Goal: Task Accomplishment & Management: Manage account settings

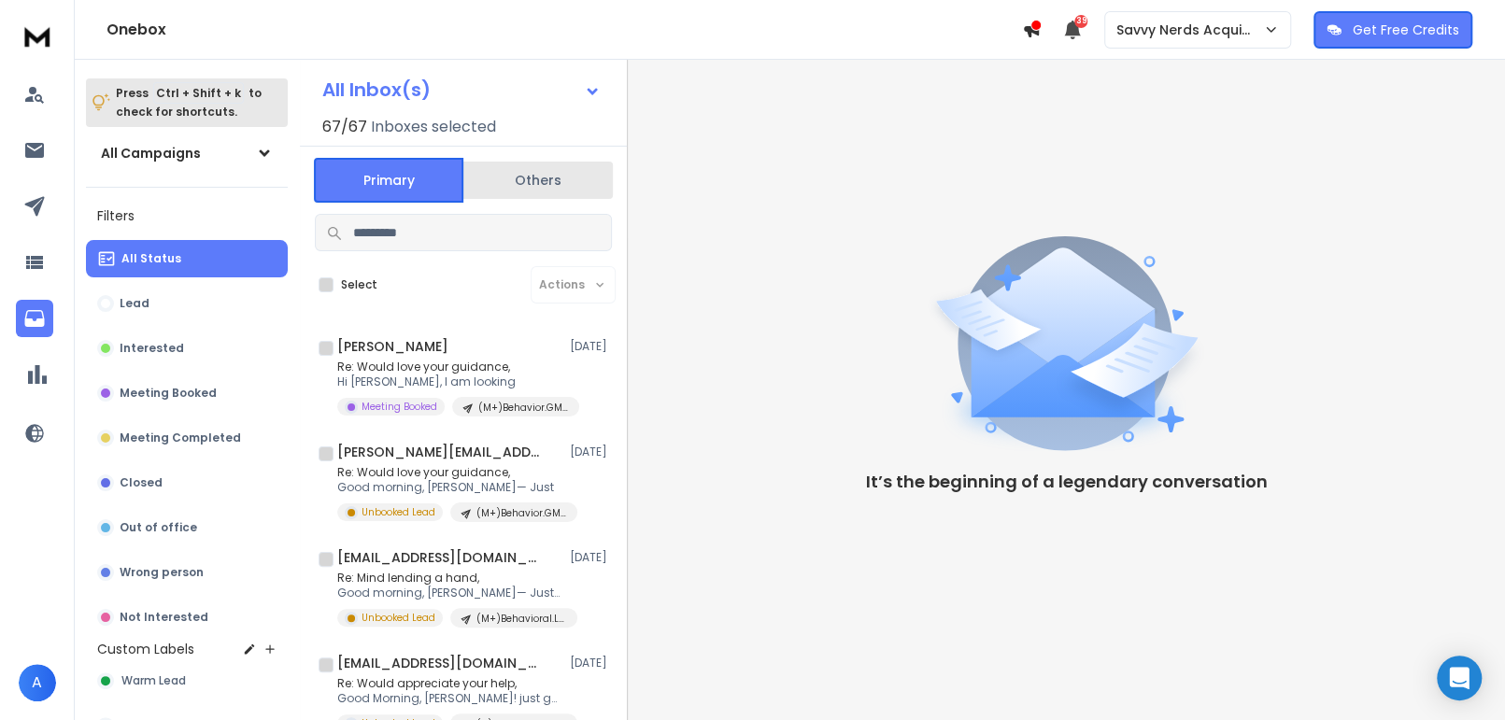
click at [45, 531] on div "A" at bounding box center [37, 360] width 75 height 720
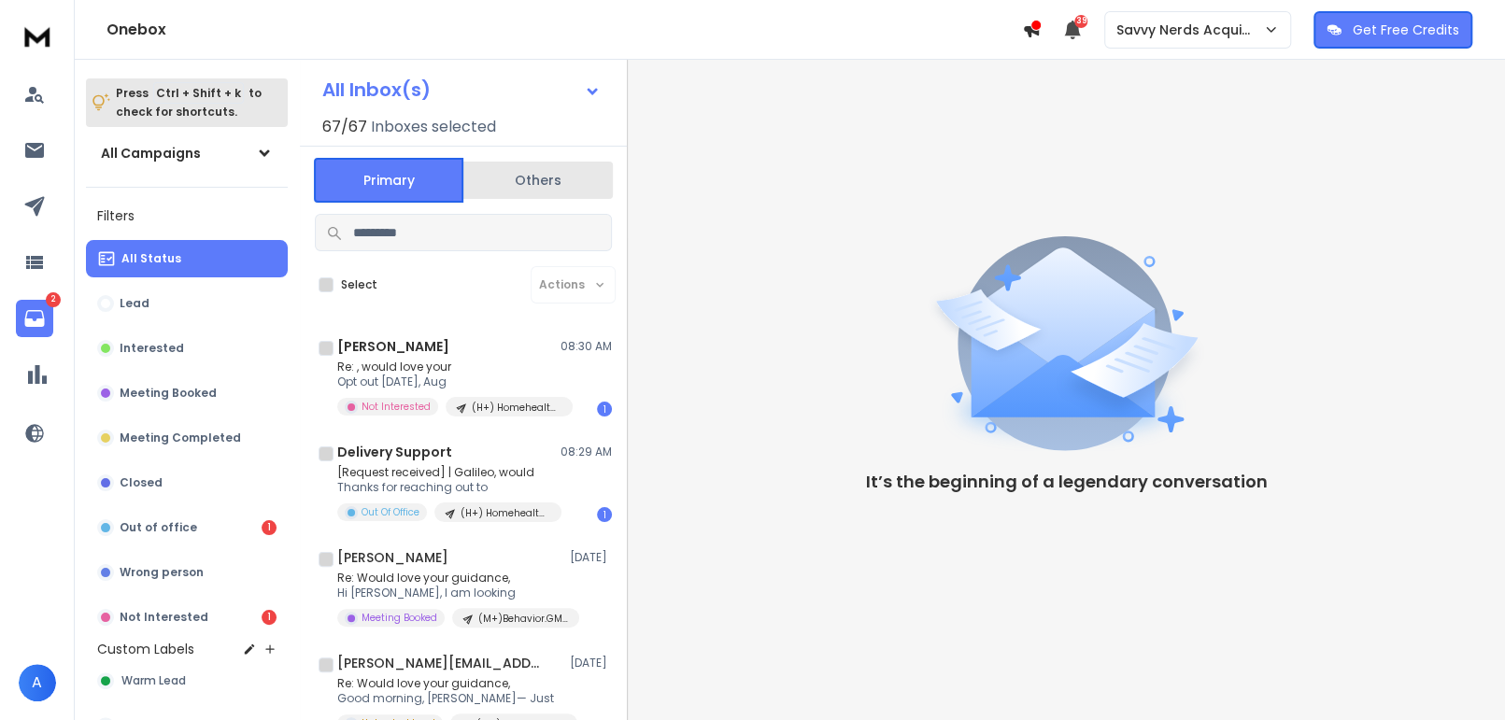
click at [488, 360] on p "Re: , would love your" at bounding box center [449, 367] width 224 height 15
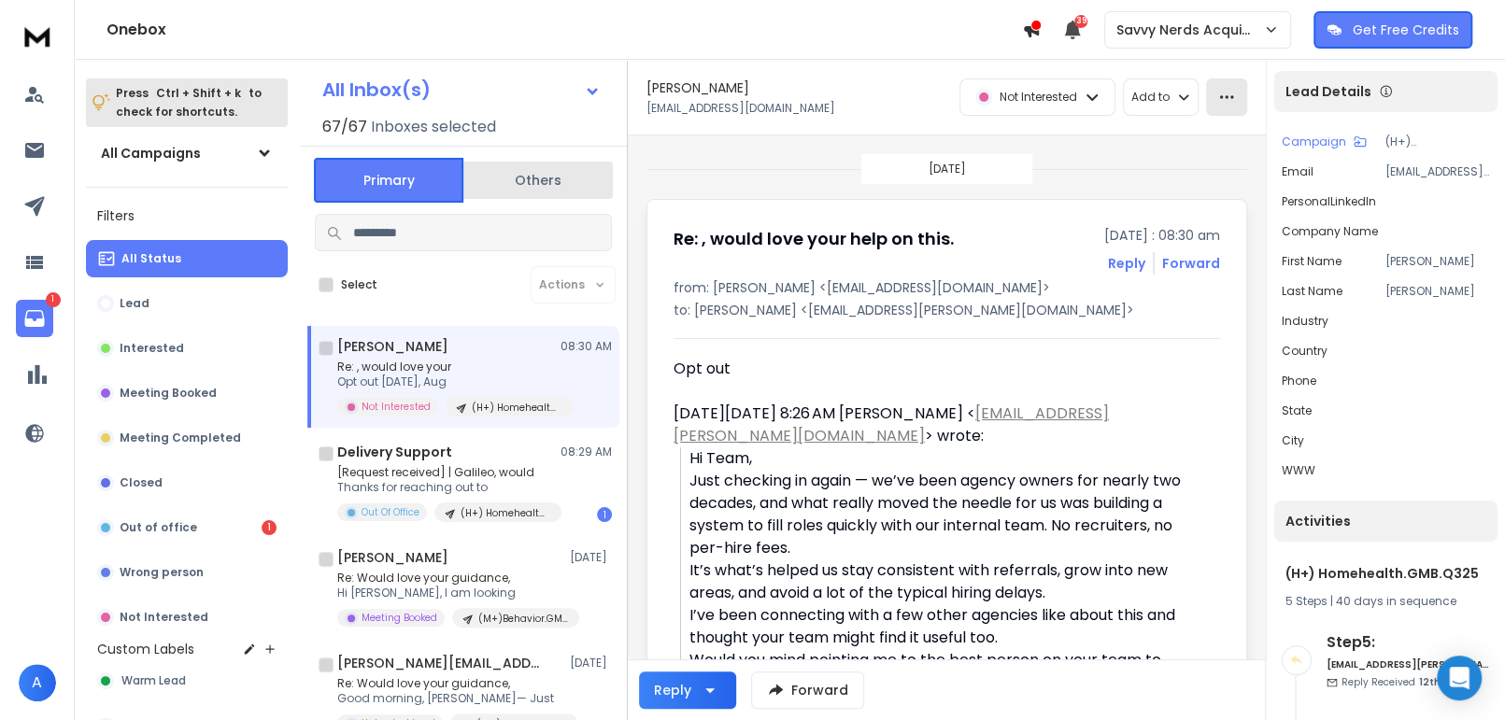
click at [1225, 103] on icon "button" at bounding box center [1226, 97] width 17 height 17
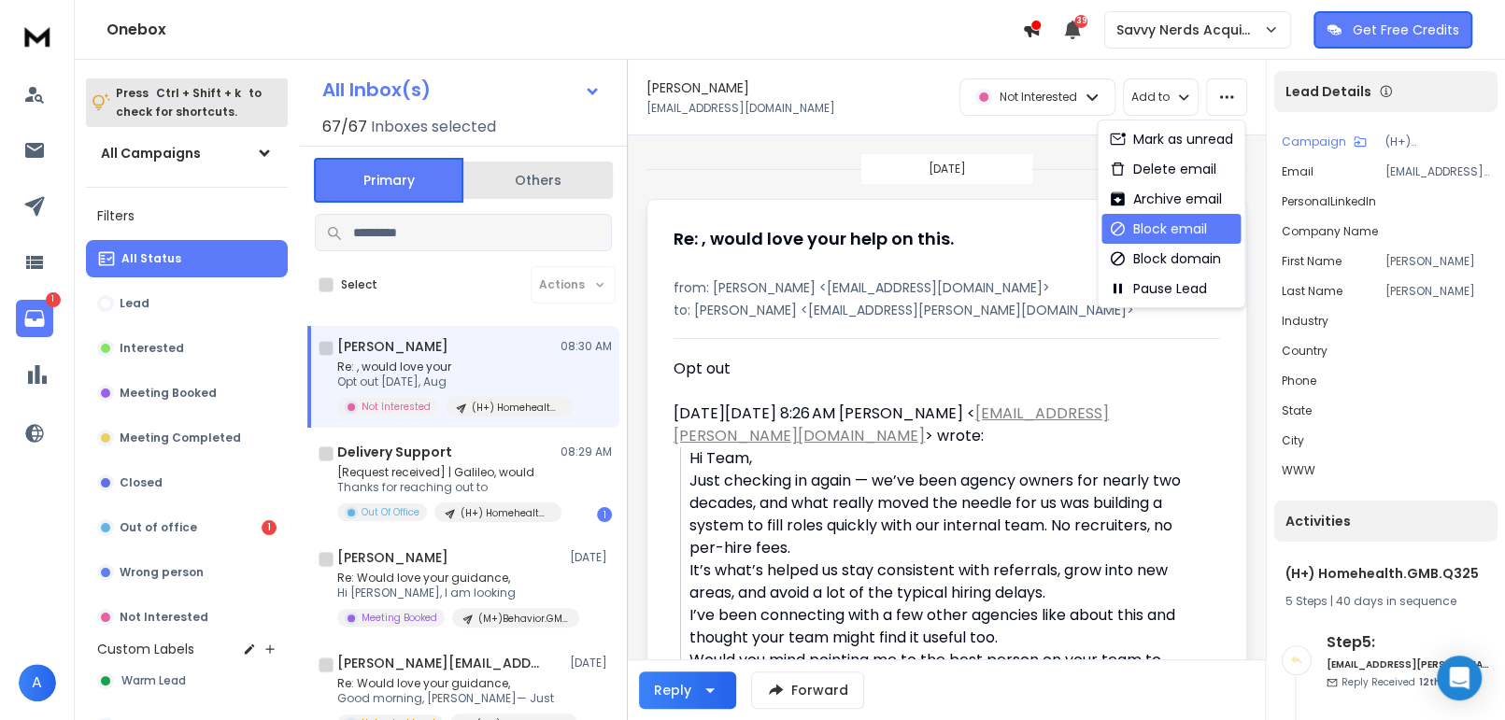
click at [1191, 224] on div "Block email" at bounding box center [1158, 228] width 98 height 19
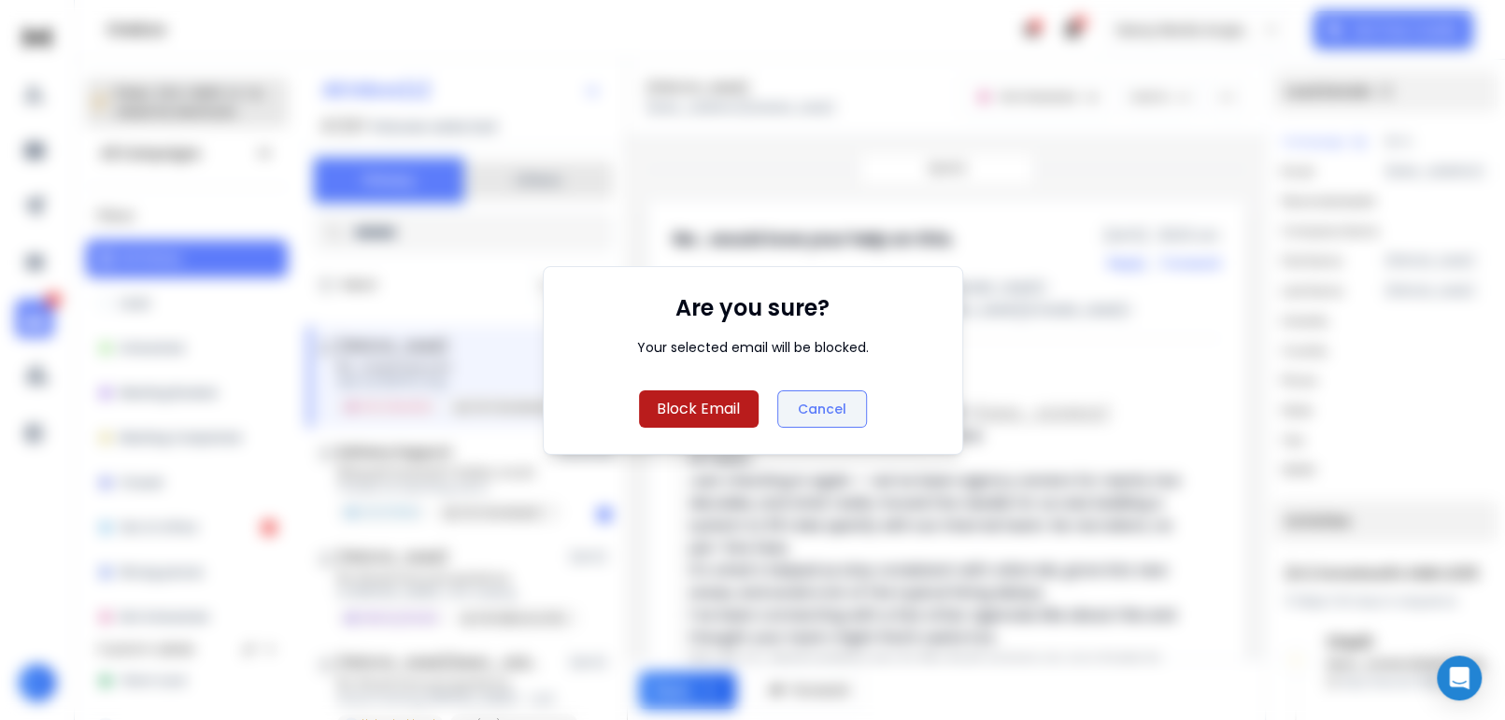
click at [714, 401] on button "Block Email" at bounding box center [699, 408] width 120 height 37
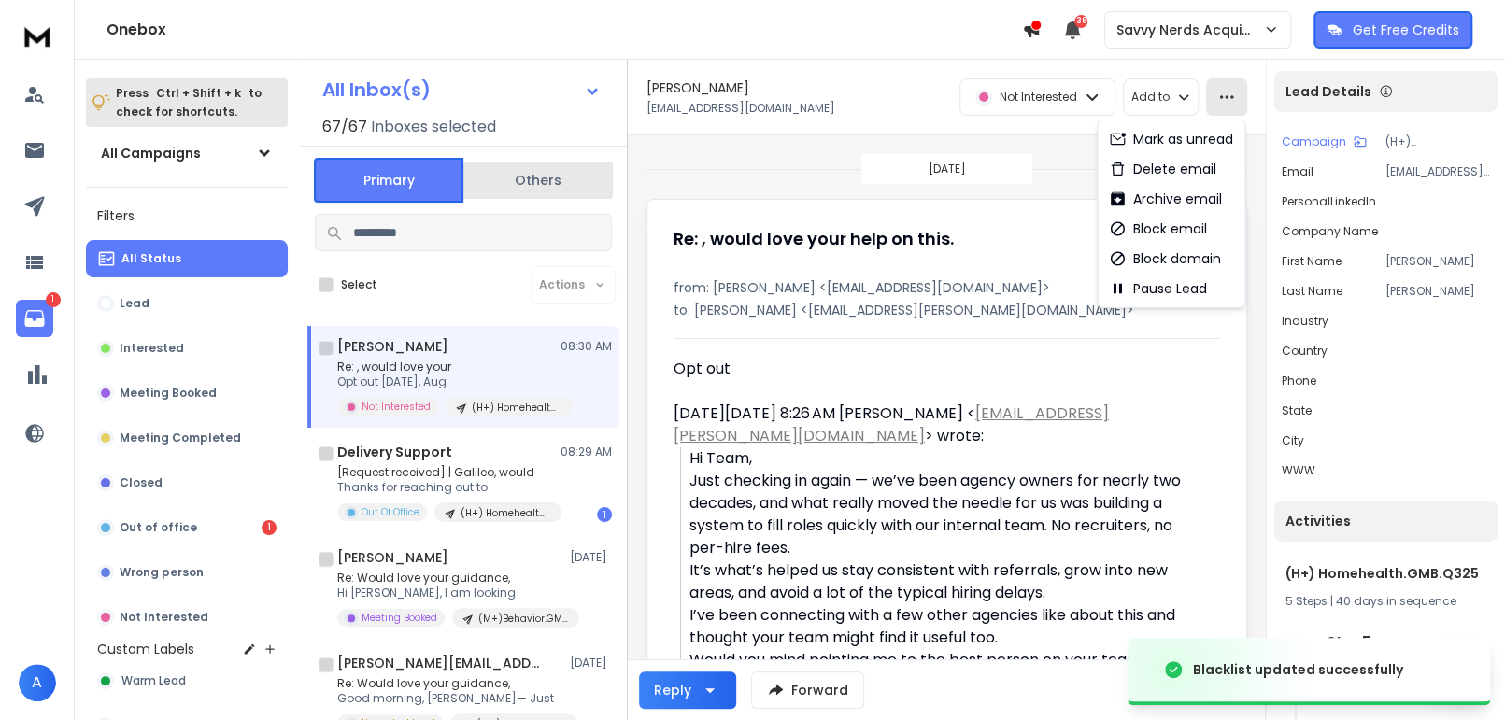
click at [1222, 103] on icon "button" at bounding box center [1226, 97] width 17 height 17
click at [1203, 209] on div "Archive email" at bounding box center [1170, 199] width 139 height 30
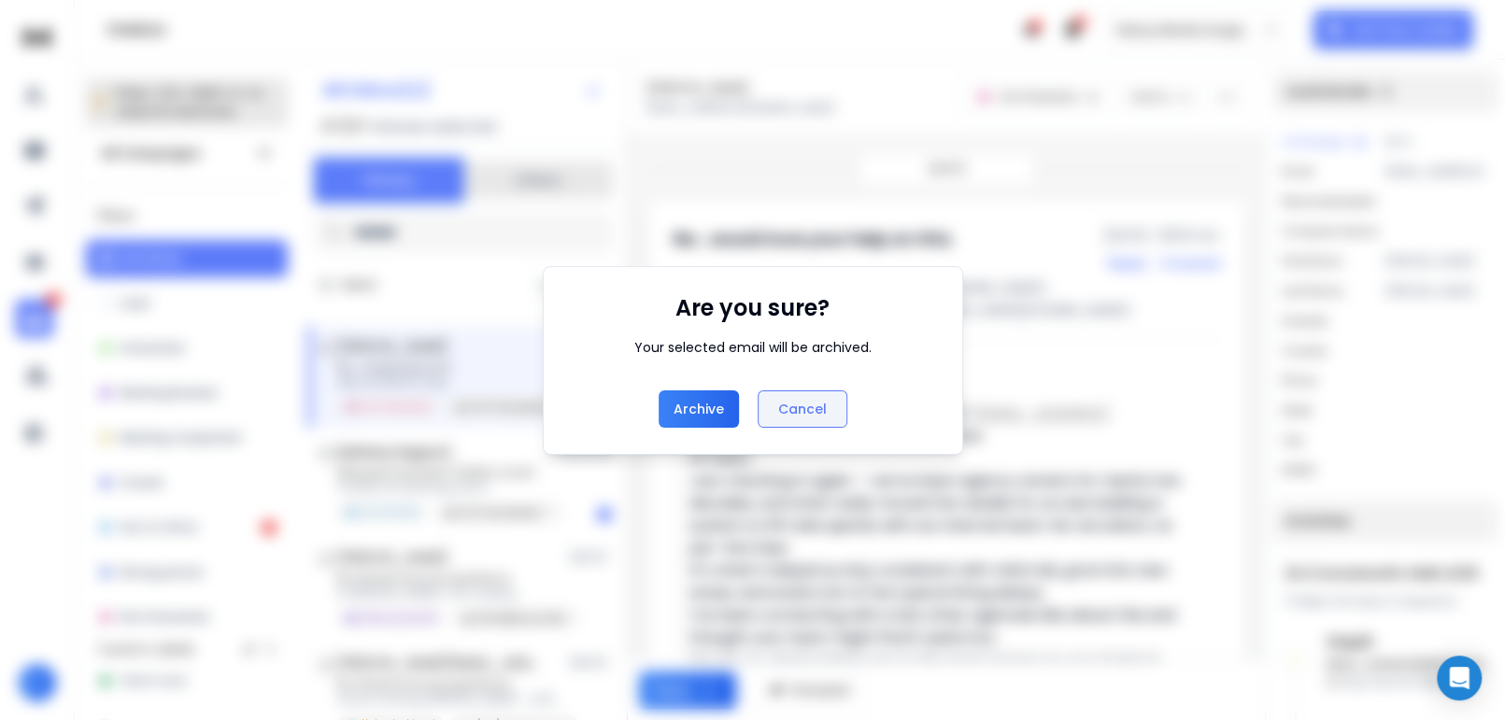
click at [685, 424] on button "archive" at bounding box center [698, 408] width 80 height 37
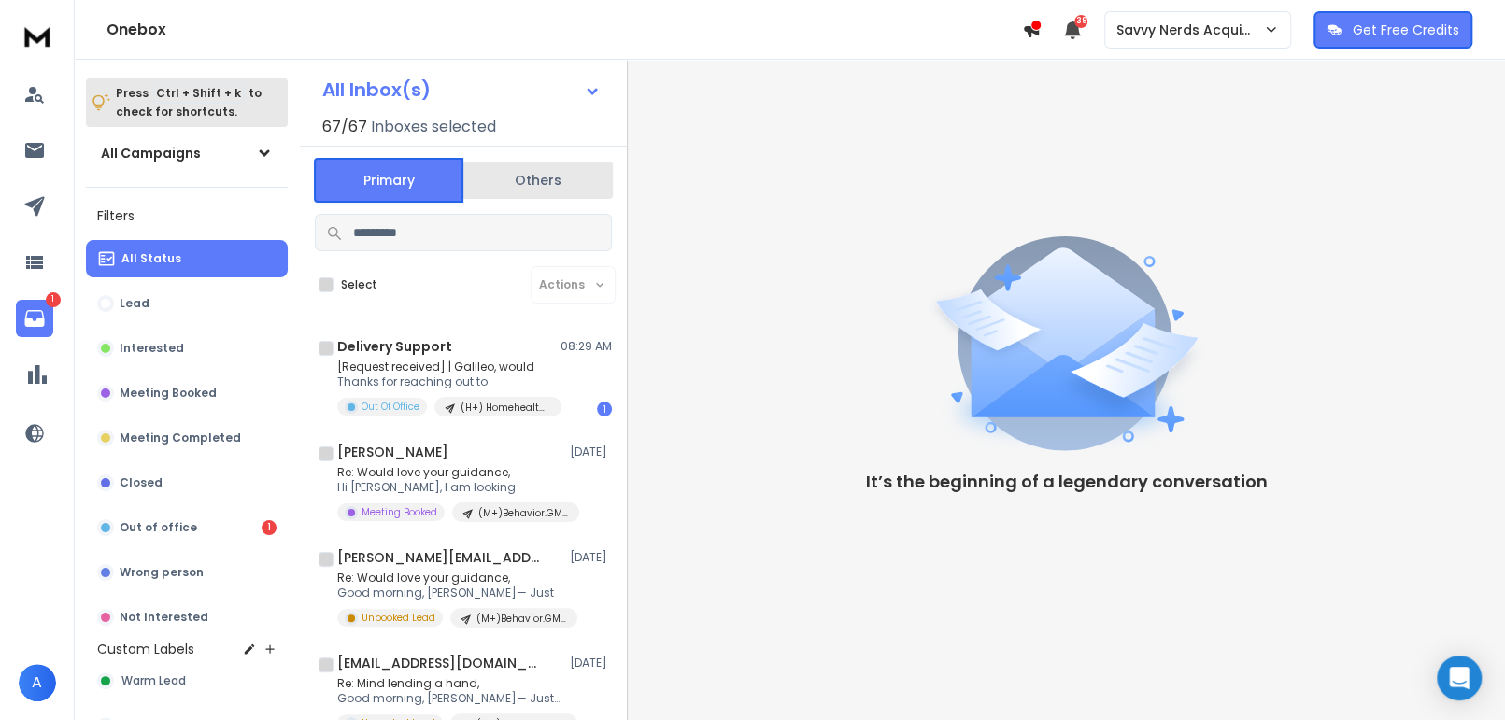
click at [836, 269] on div "It’s the beginning of a legendary conversation" at bounding box center [1066, 366] width 877 height 612
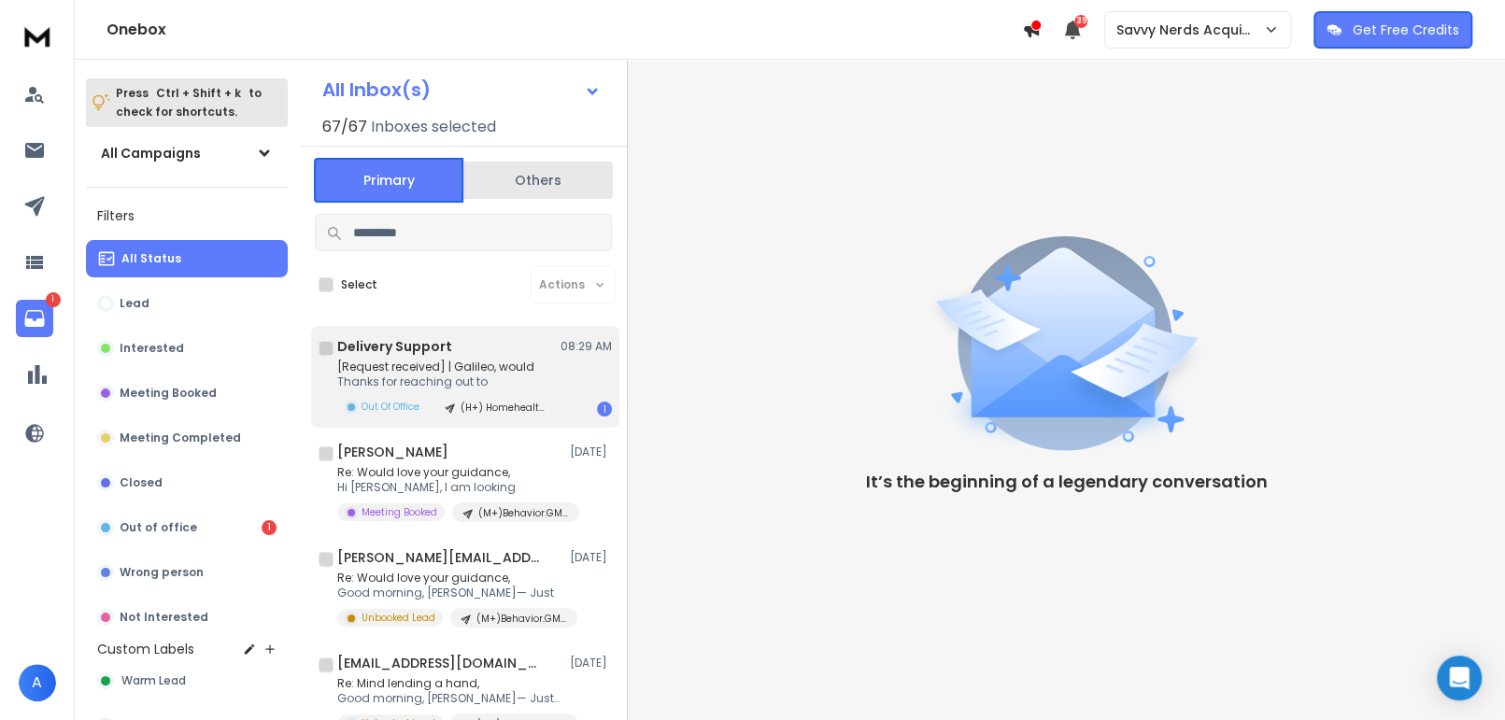
click at [445, 369] on p "[Request received] | Galileo, would" at bounding box center [449, 367] width 224 height 15
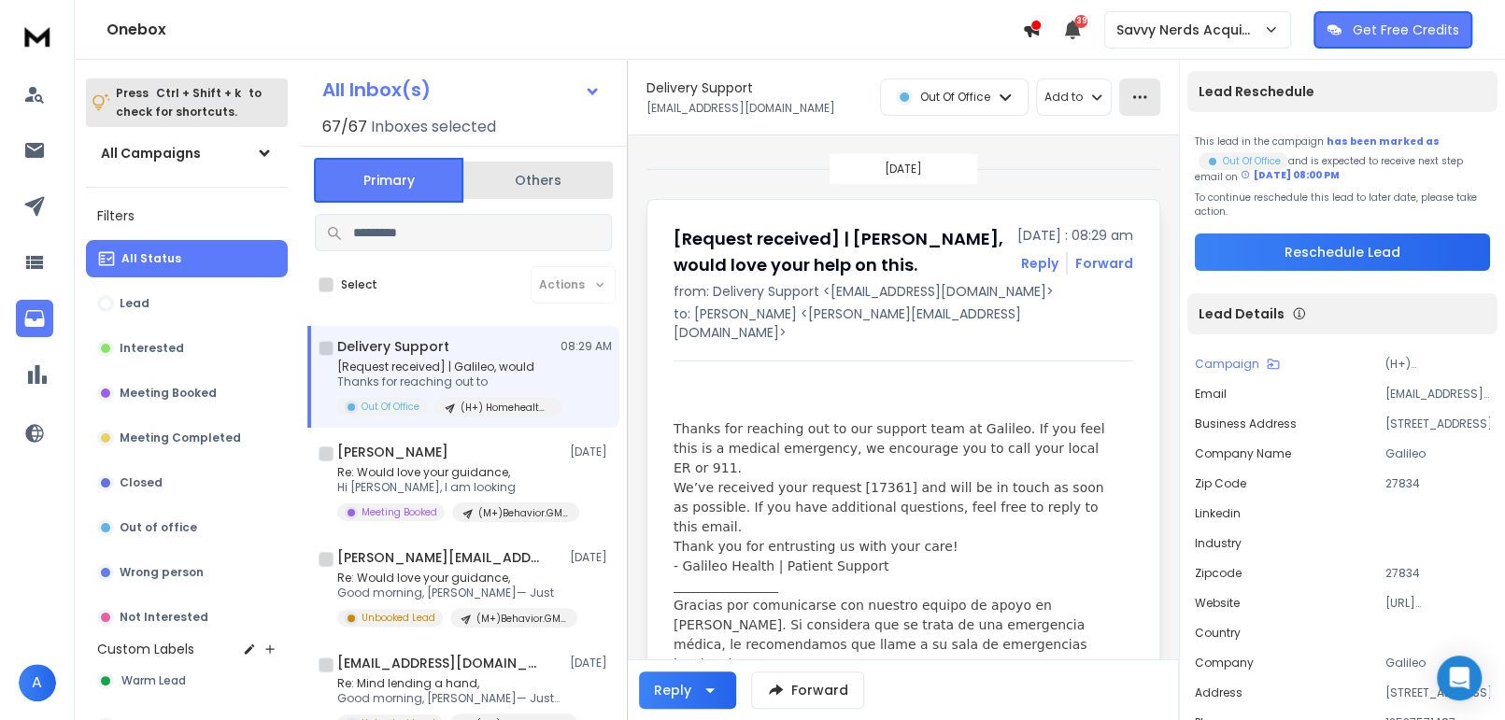
click at [1227, 90] on p "Lead Reschedule" at bounding box center [1256, 91] width 116 height 19
click at [1151, 92] on button "button" at bounding box center [1139, 96] width 41 height 37
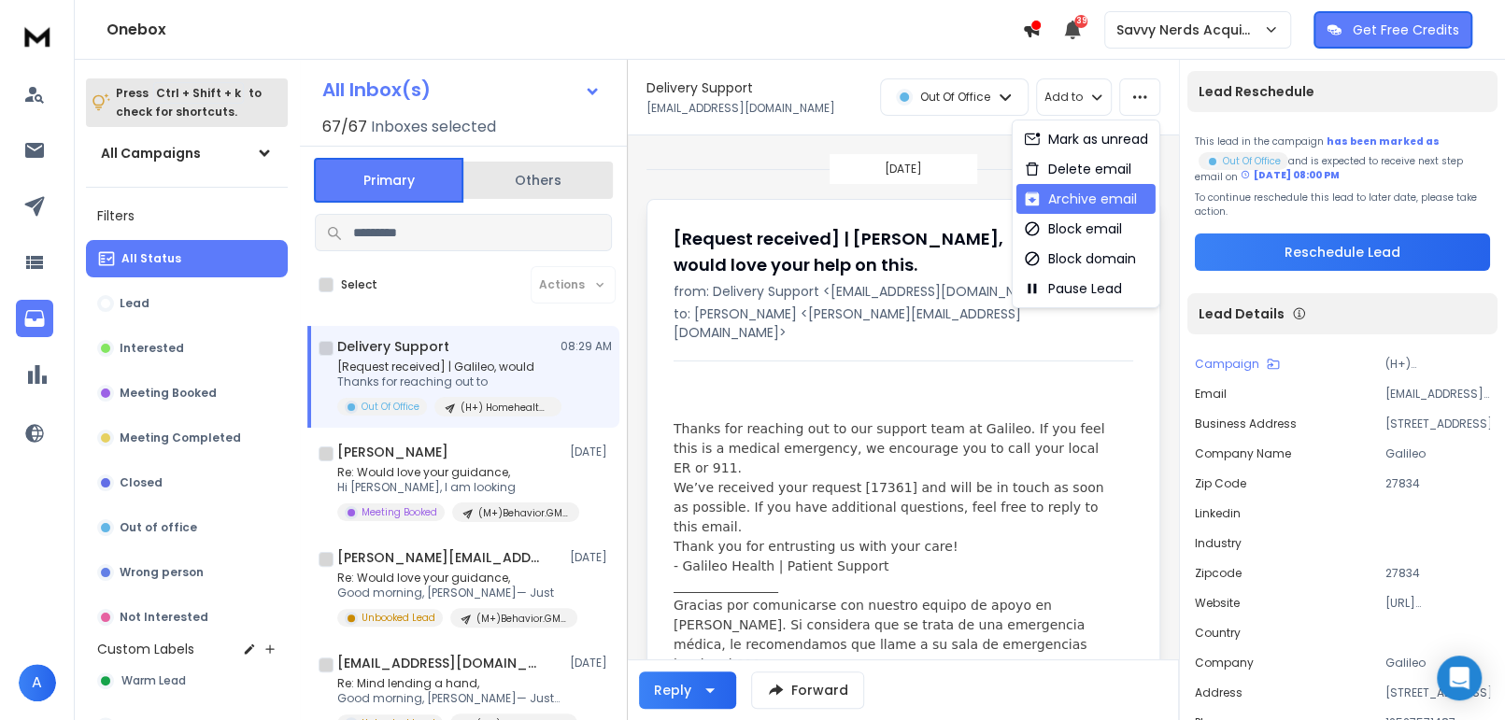
click at [1086, 190] on div "Archive email" at bounding box center [1080, 199] width 113 height 19
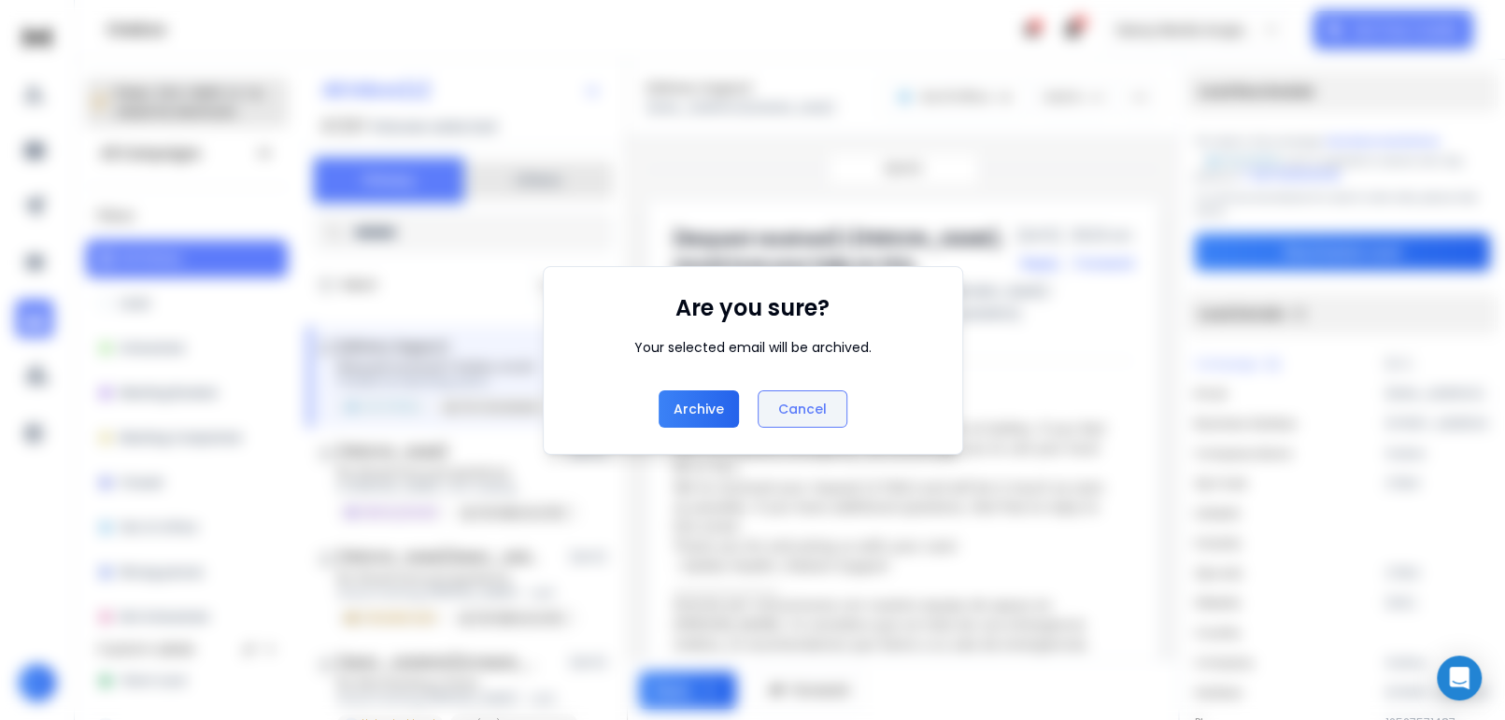
click at [700, 405] on p "archive" at bounding box center [698, 409] width 50 height 19
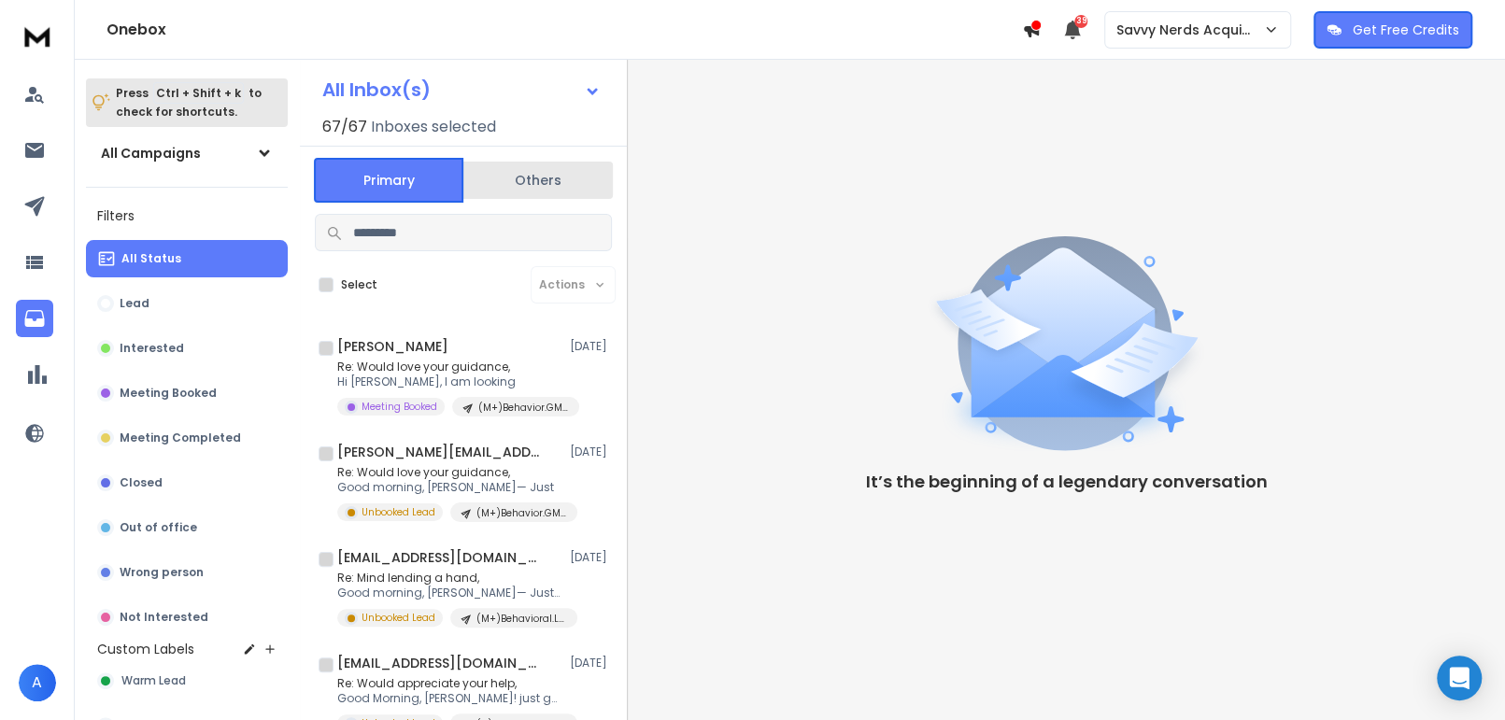
click at [28, 550] on div "A" at bounding box center [37, 360] width 75 height 720
drag, startPoint x: 628, startPoint y: 362, endPoint x: 628, endPoint y: 379, distance: 16.8
click at [628, 379] on div "It’s the beginning of a legendary conversation" at bounding box center [1066, 366] width 877 height 612
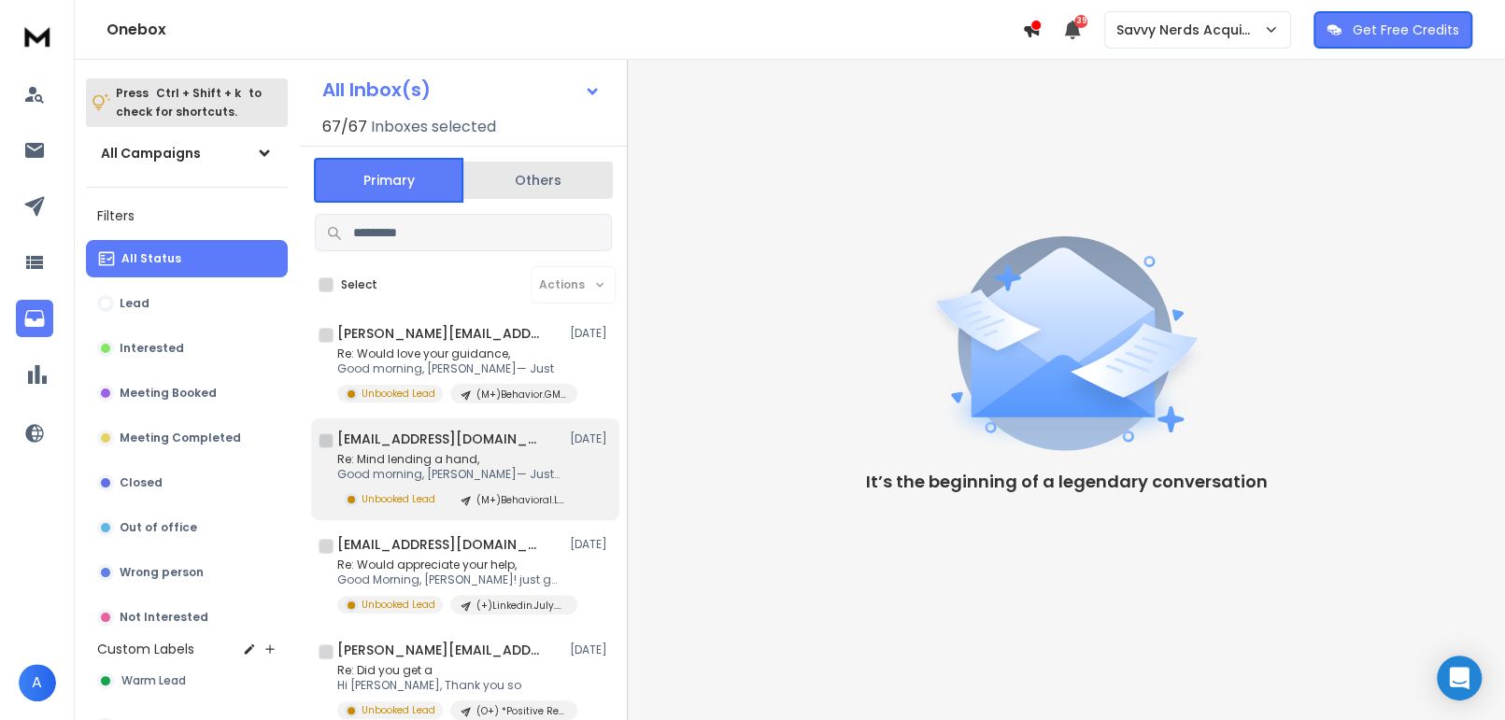
click at [484, 459] on p "Re: Mind lending a hand," at bounding box center [449, 459] width 224 height 15
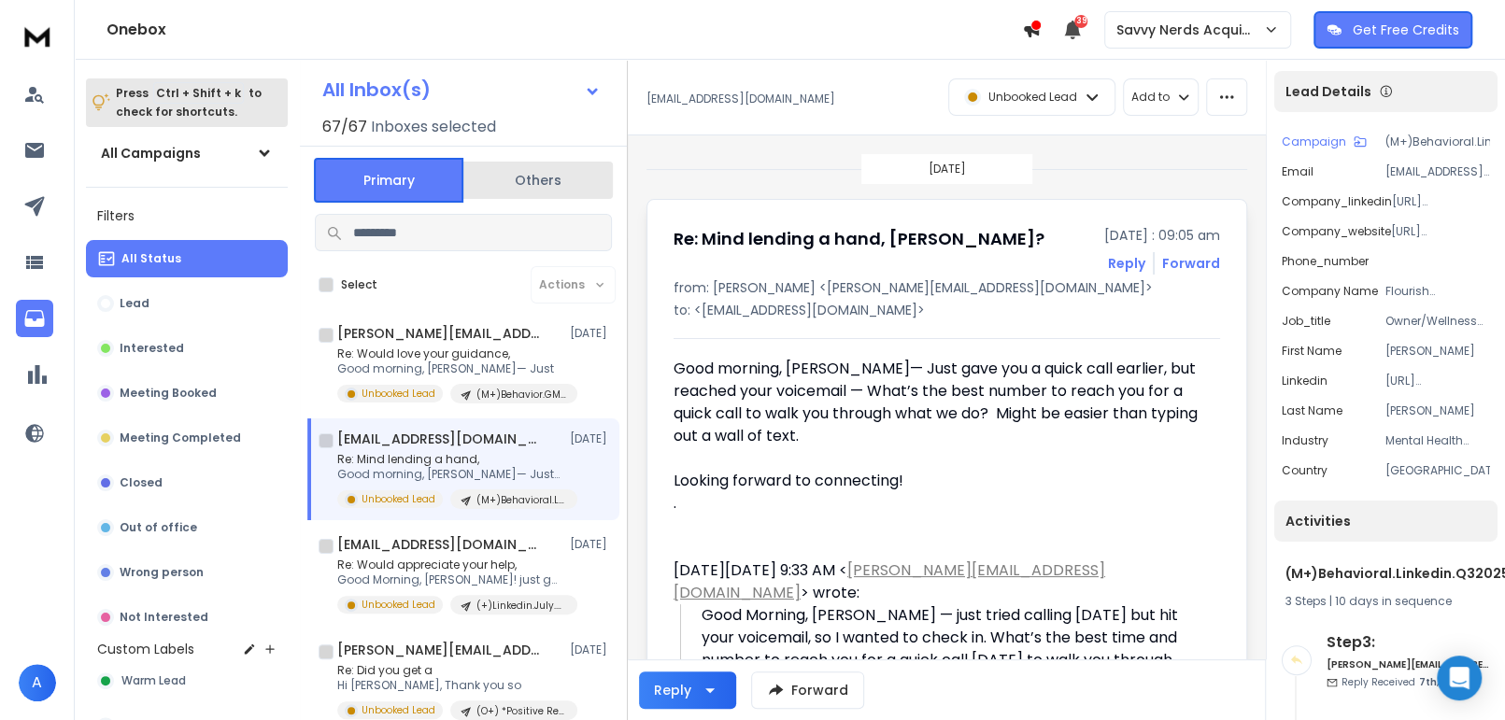
click at [807, 402] on div "Good morning, Andrea— Just gave you a quick call earlier, but reached your voic…" at bounding box center [938, 403] width 531 height 90
click at [1408, 236] on p "http://www.flourishcounselingandwellness.com/" at bounding box center [1440, 231] width 99 height 15
click at [1390, 290] on p "Flourish Counseling and Wellness Center" at bounding box center [1437, 291] width 105 height 15
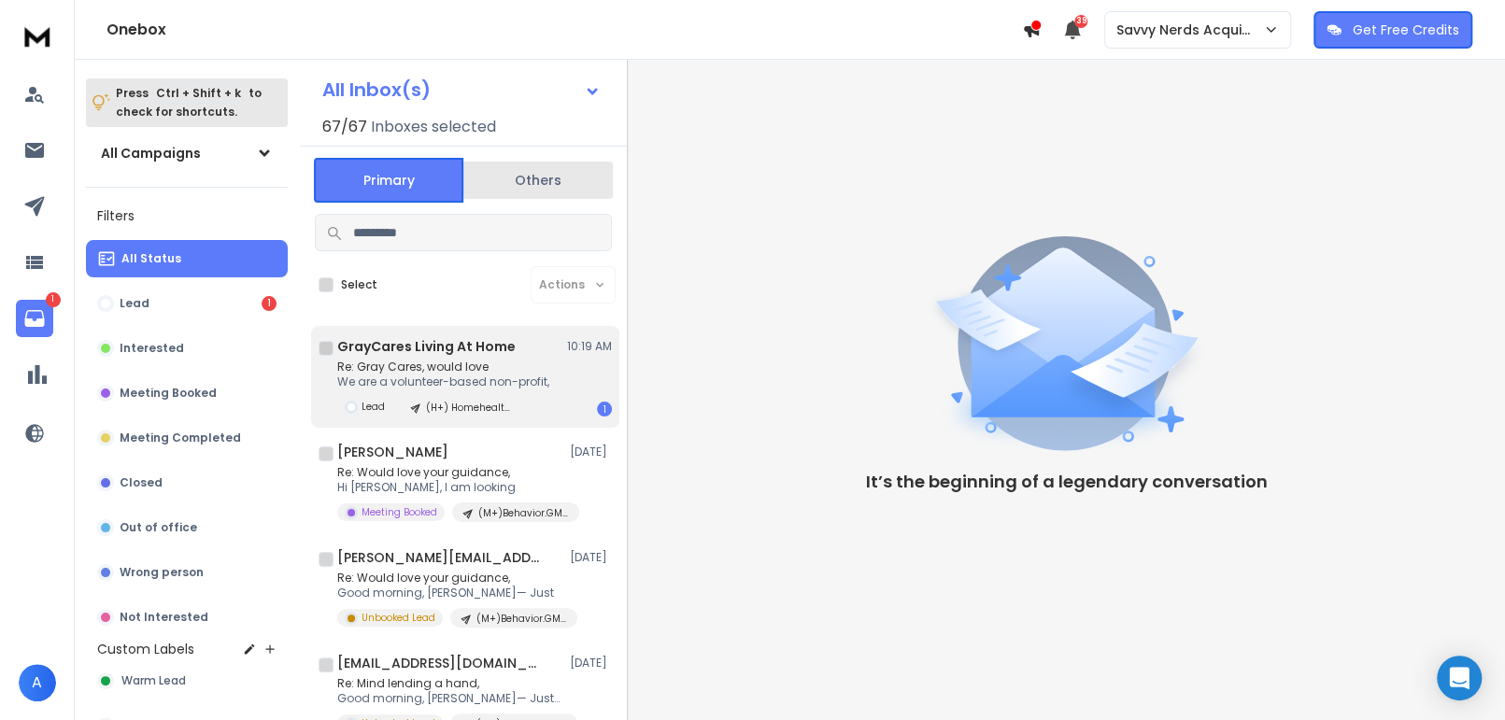
click at [532, 349] on div "GrayCares Living At Home 10:19 AM" at bounding box center [474, 346] width 275 height 19
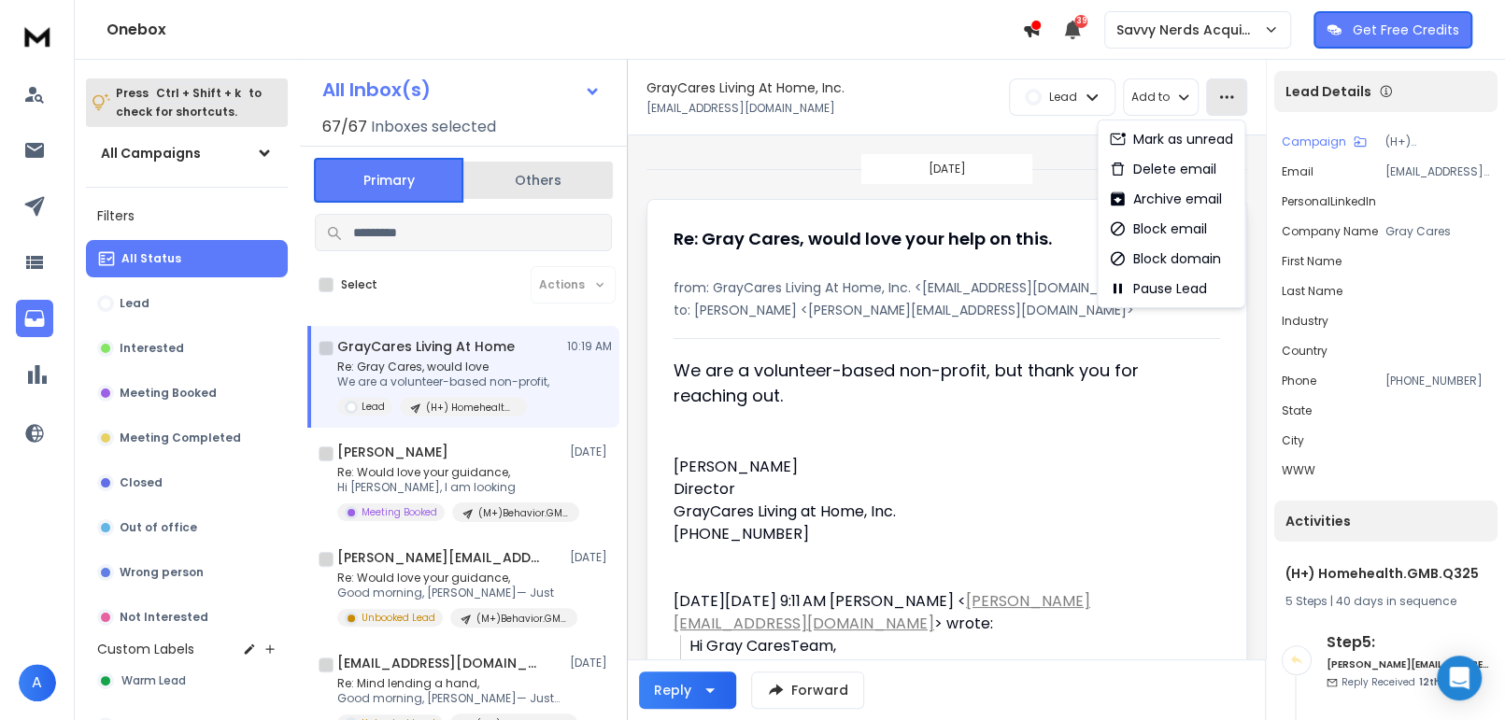
click at [1222, 104] on icon "button" at bounding box center [1226, 97] width 17 height 17
click at [1187, 195] on div "Archive email" at bounding box center [1165, 199] width 113 height 19
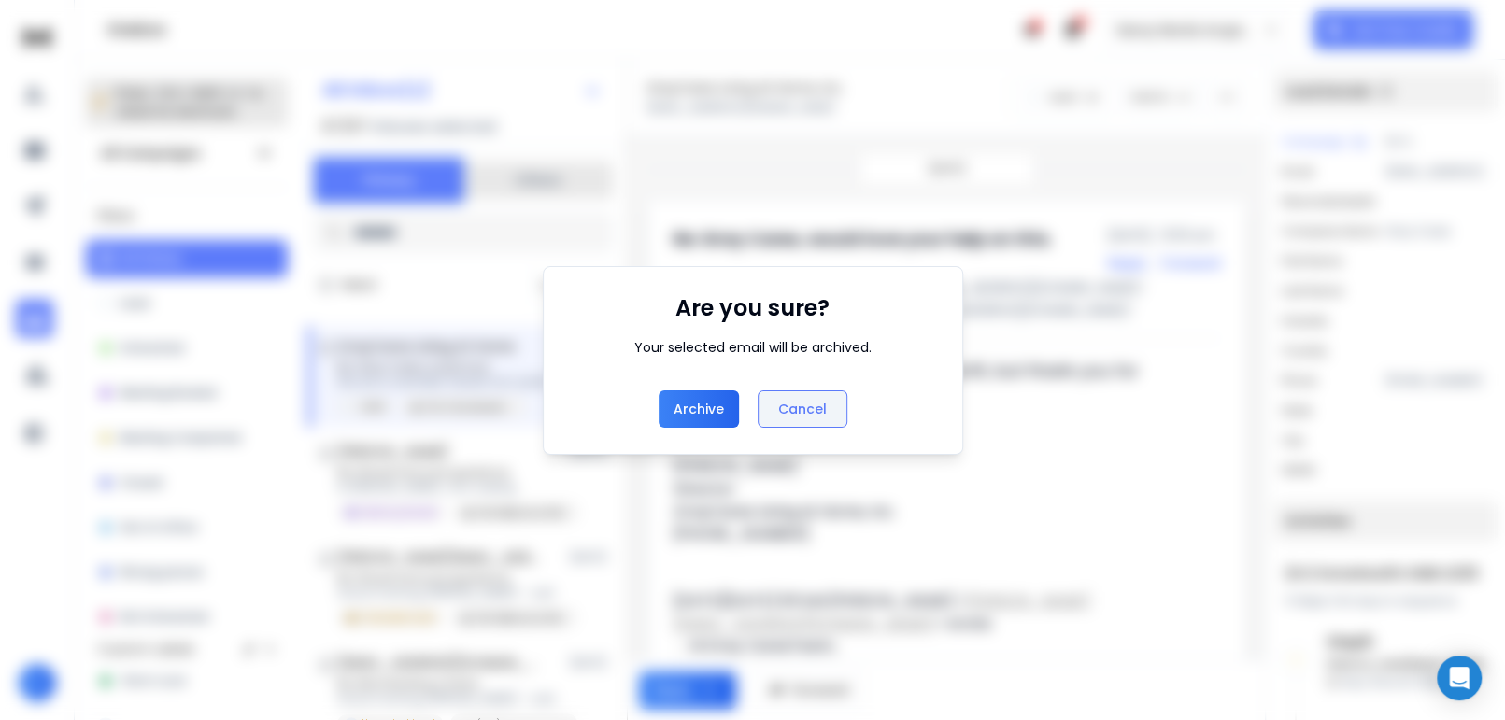
click at [699, 408] on p "archive" at bounding box center [698, 409] width 50 height 19
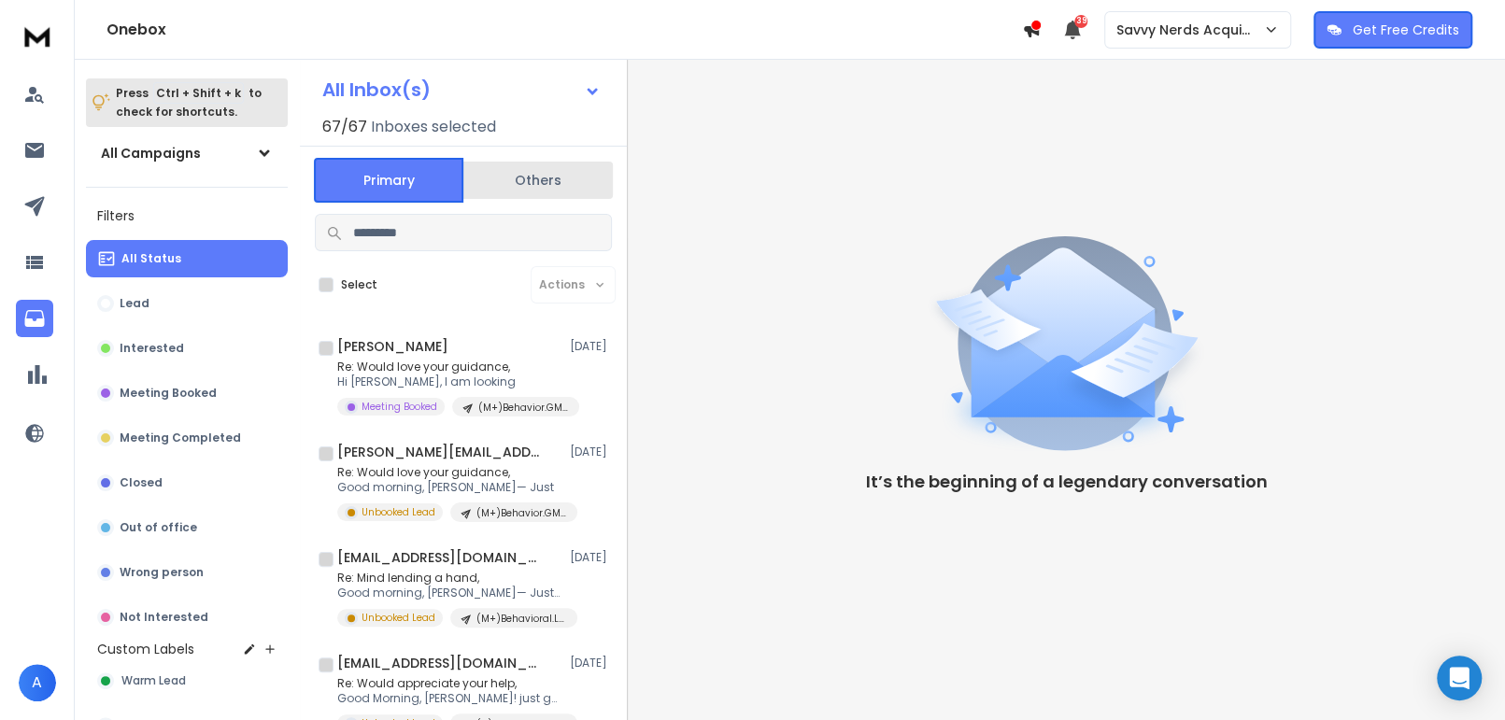
click at [664, 228] on div "It’s the beginning of a legendary conversation" at bounding box center [1066, 366] width 877 height 612
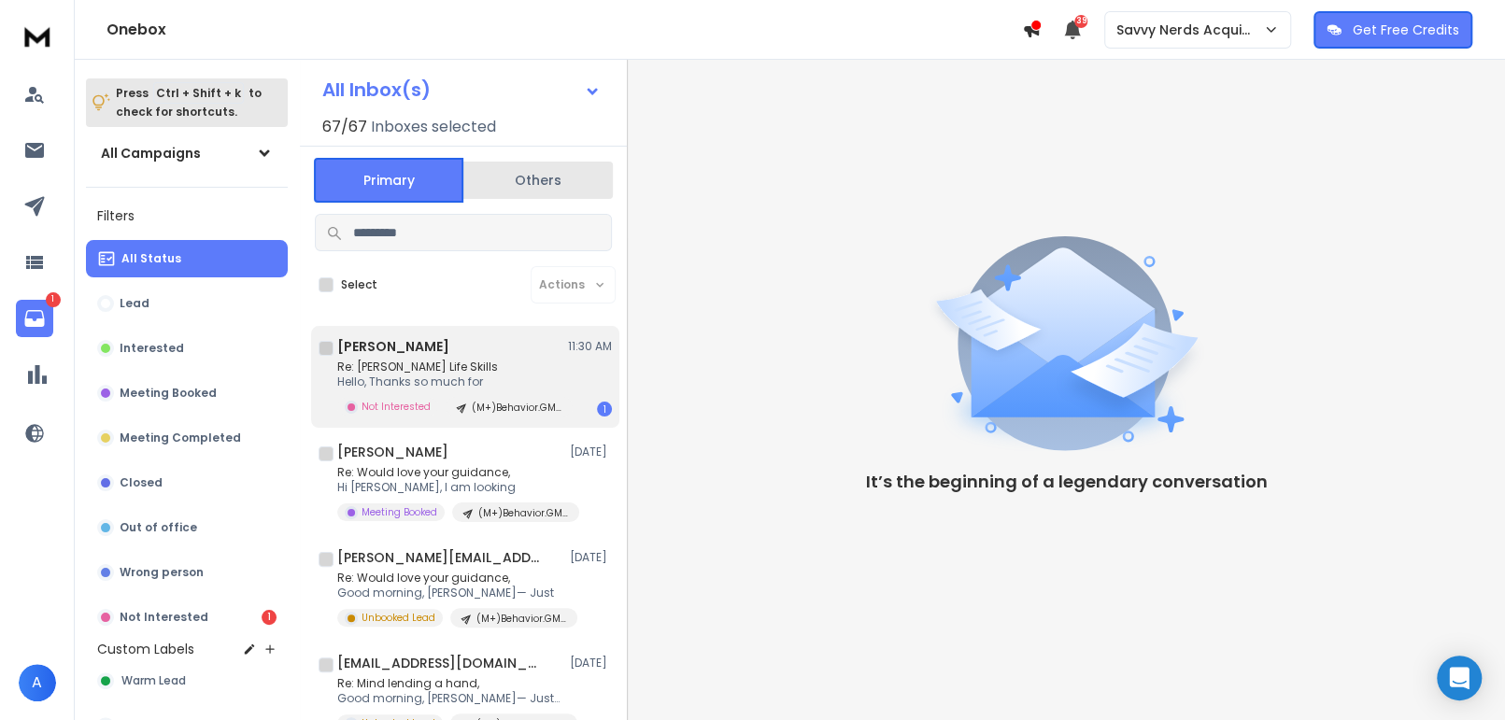
click at [426, 358] on div "Sophia Holloway 11:30 AM Re: Gwen Adams Life Skills Hello, Thanks so much for N…" at bounding box center [474, 376] width 275 height 79
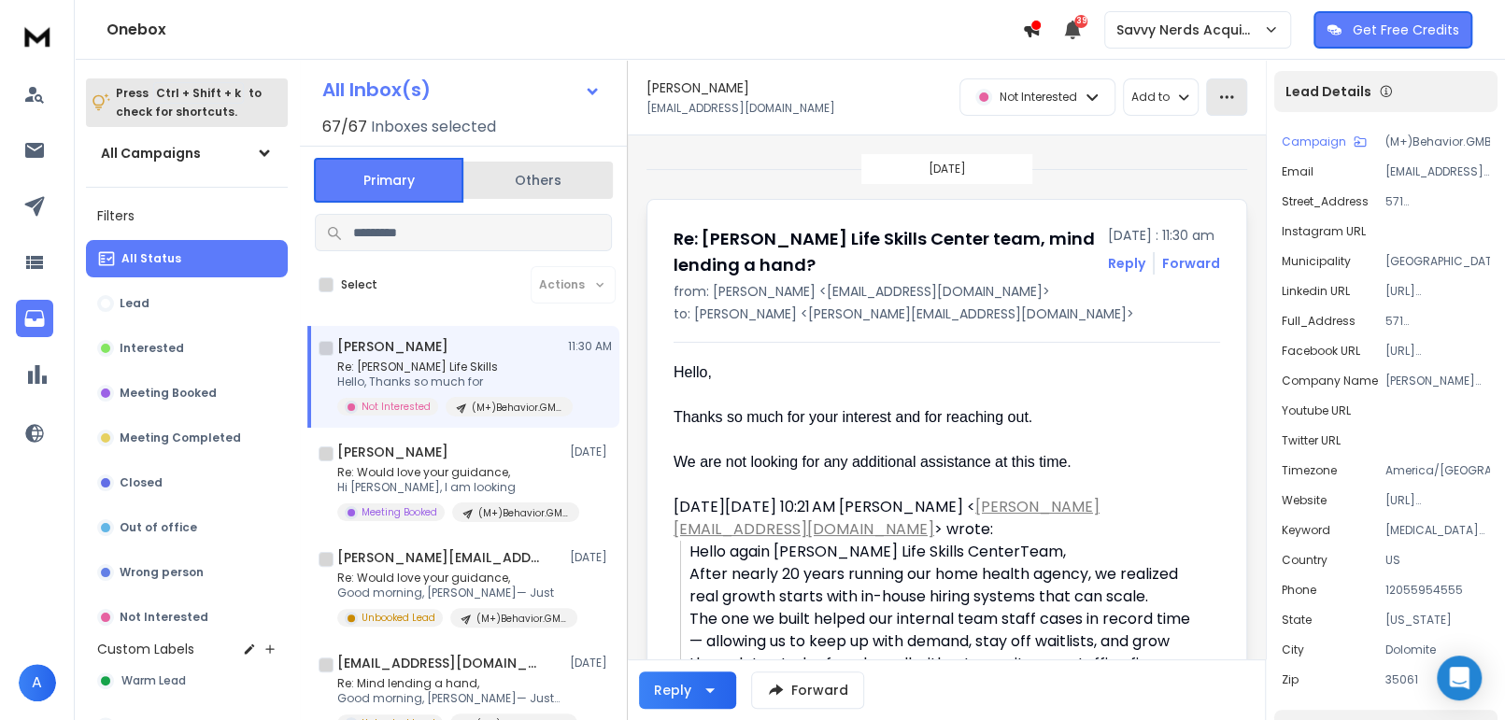
click at [1226, 101] on icon "button" at bounding box center [1226, 97] width 17 height 17
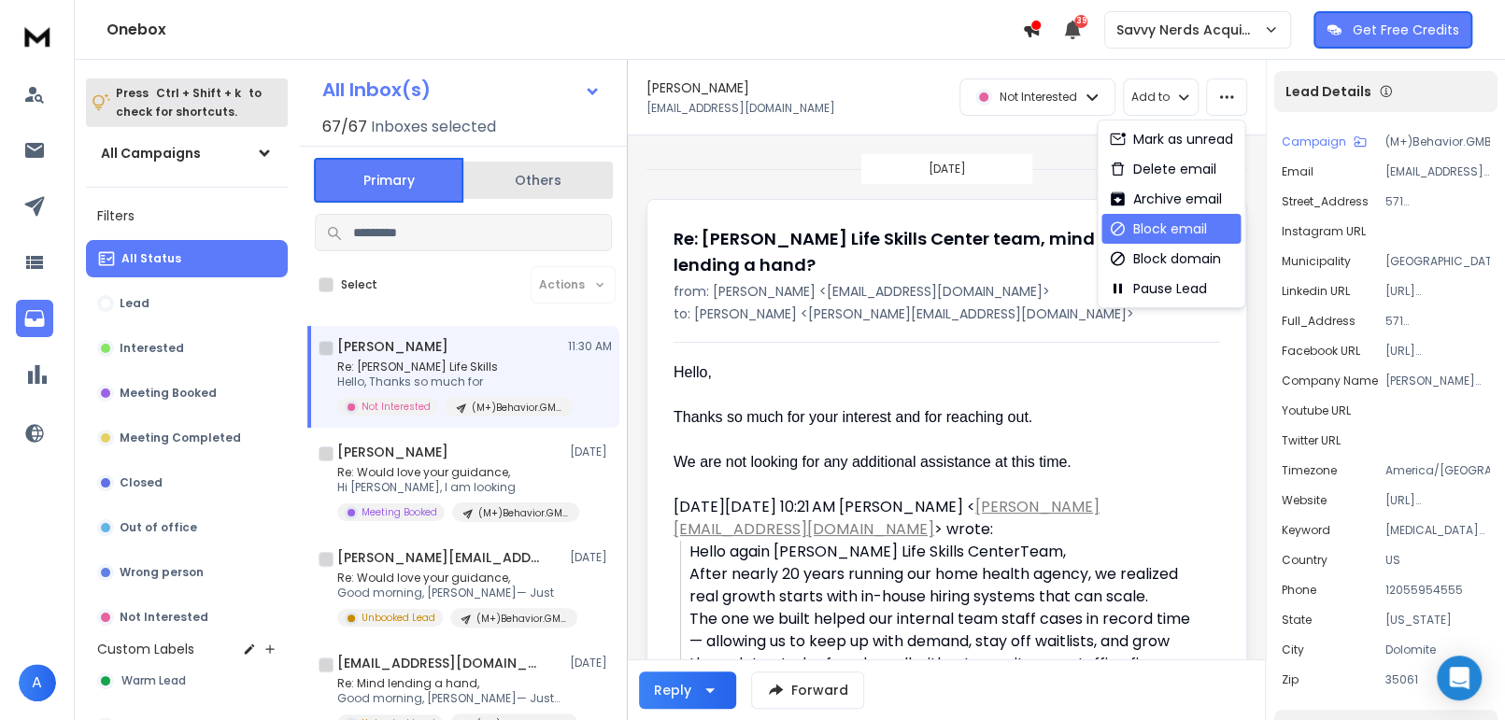
click at [1151, 221] on div "Block email" at bounding box center [1158, 228] width 98 height 19
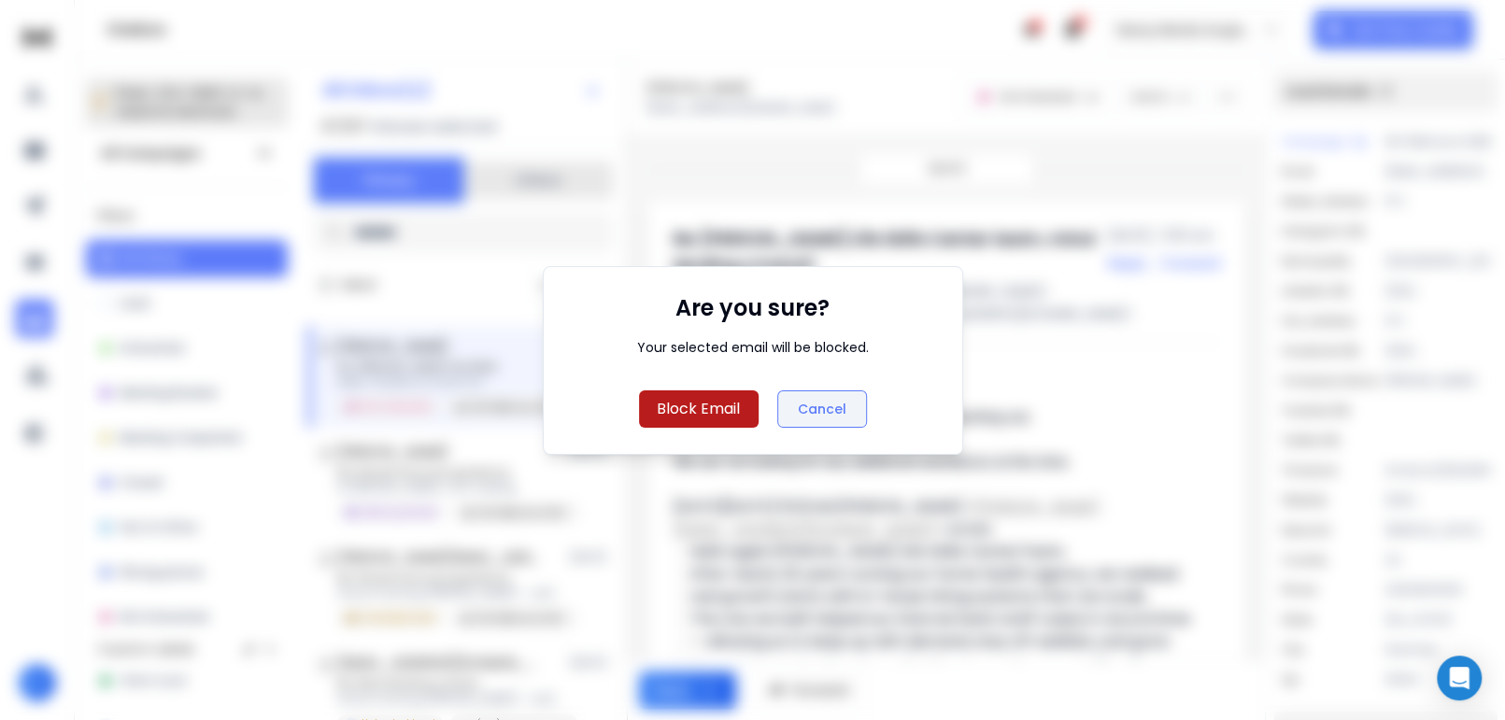
click at [680, 400] on button "Block Email" at bounding box center [699, 408] width 120 height 37
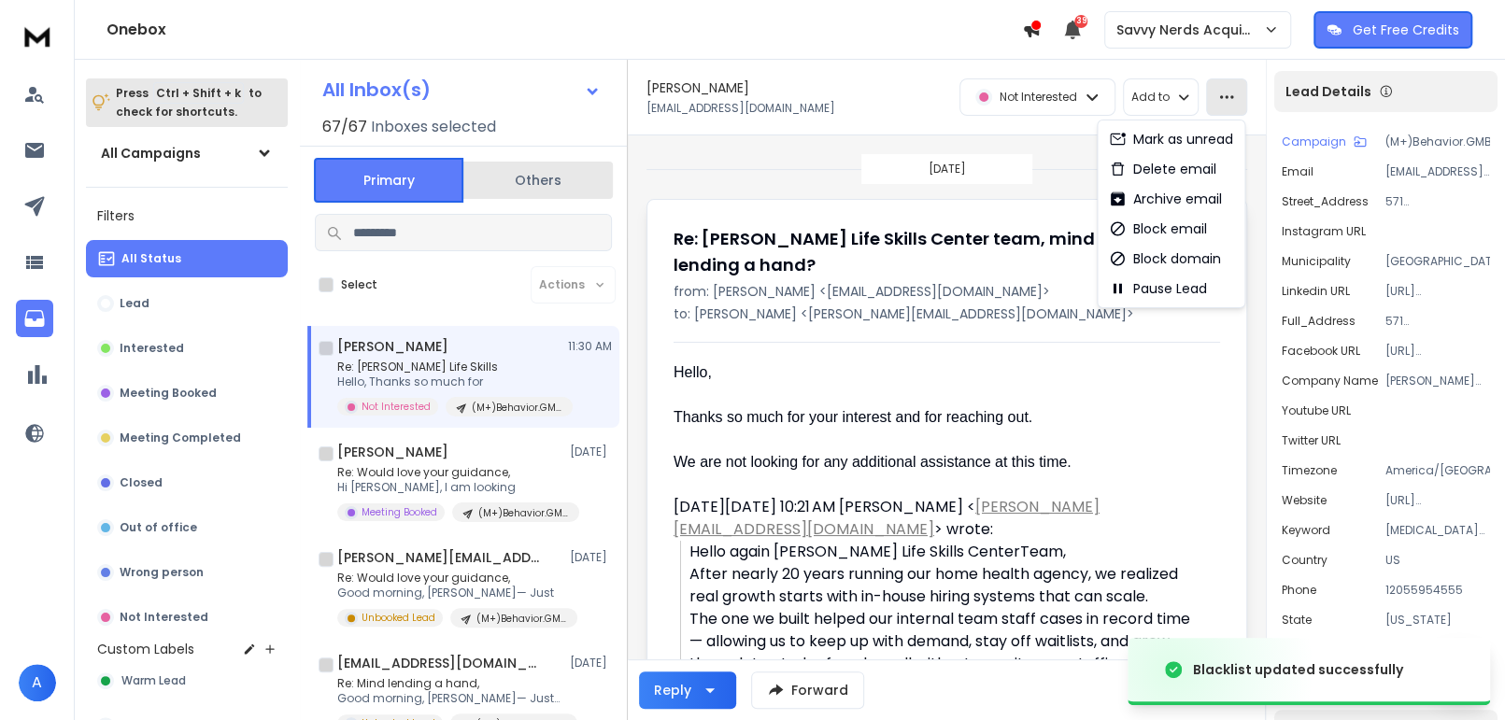
click at [1237, 88] on button "button" at bounding box center [1226, 96] width 41 height 37
click at [1202, 191] on div "Archive email" at bounding box center [1165, 199] width 113 height 19
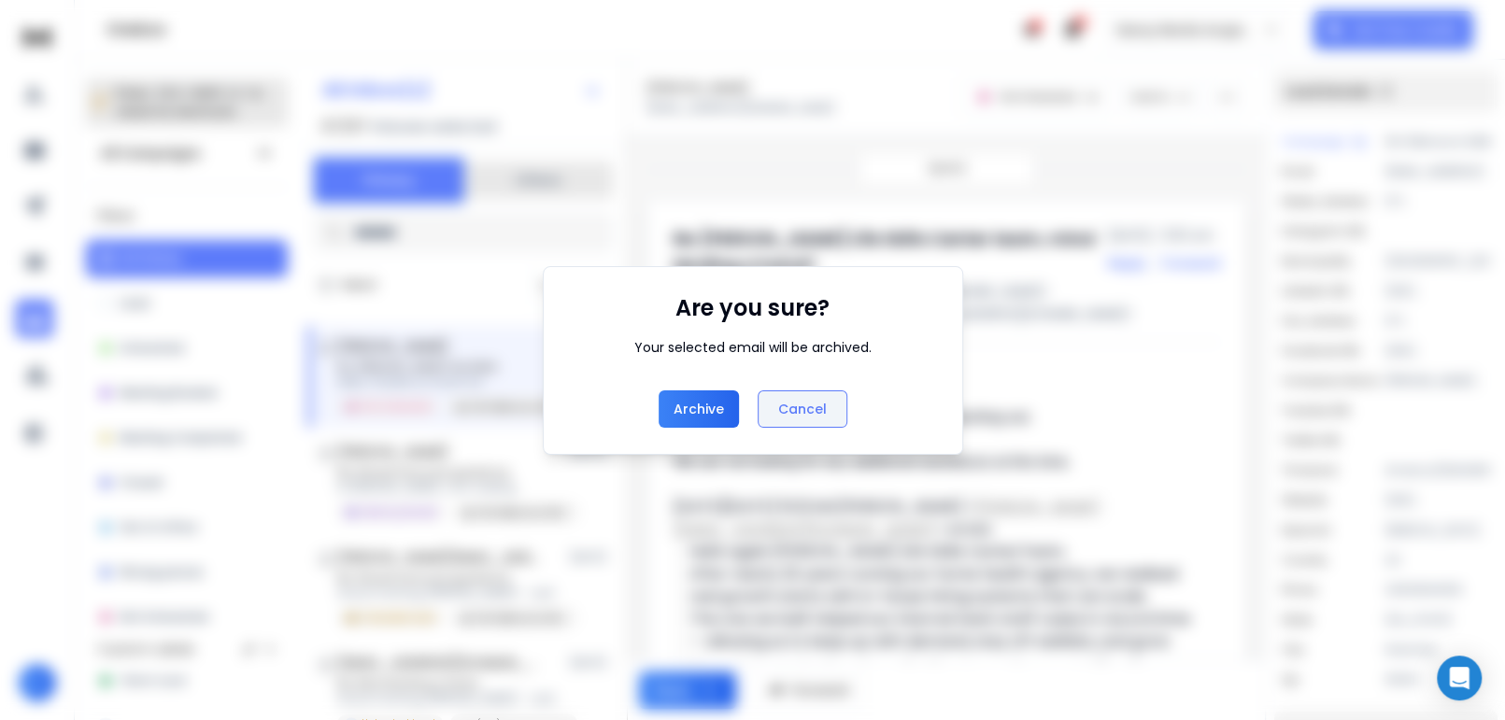
click at [701, 401] on p "archive" at bounding box center [698, 409] width 50 height 19
